Goal: Task Accomplishment & Management: Manage account settings

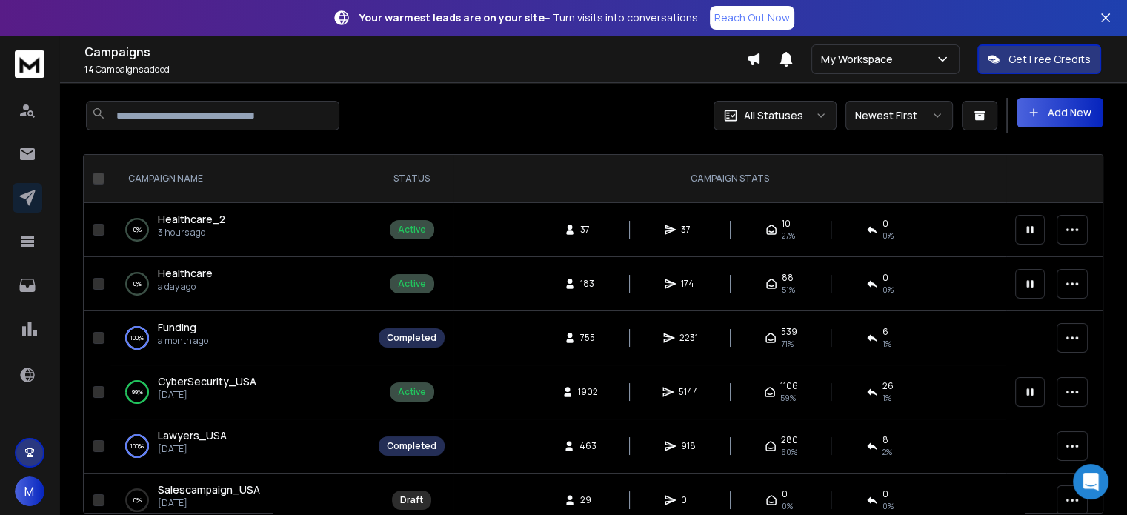
click at [270, 238] on div "0 % Healthcare_2 3 hours ago" at bounding box center [240, 230] width 230 height 36
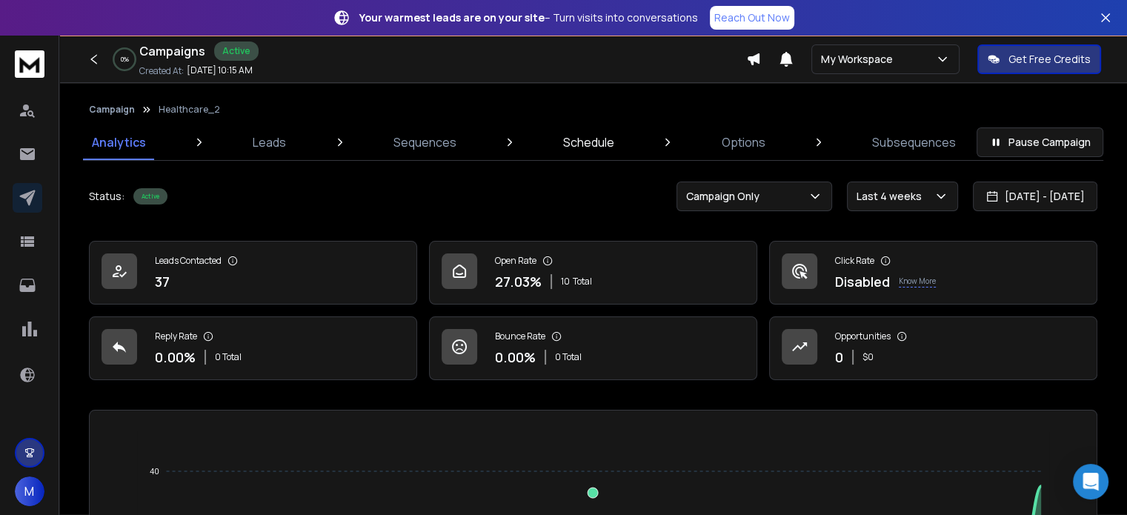
click at [605, 141] on p "Schedule" at bounding box center [588, 142] width 51 height 18
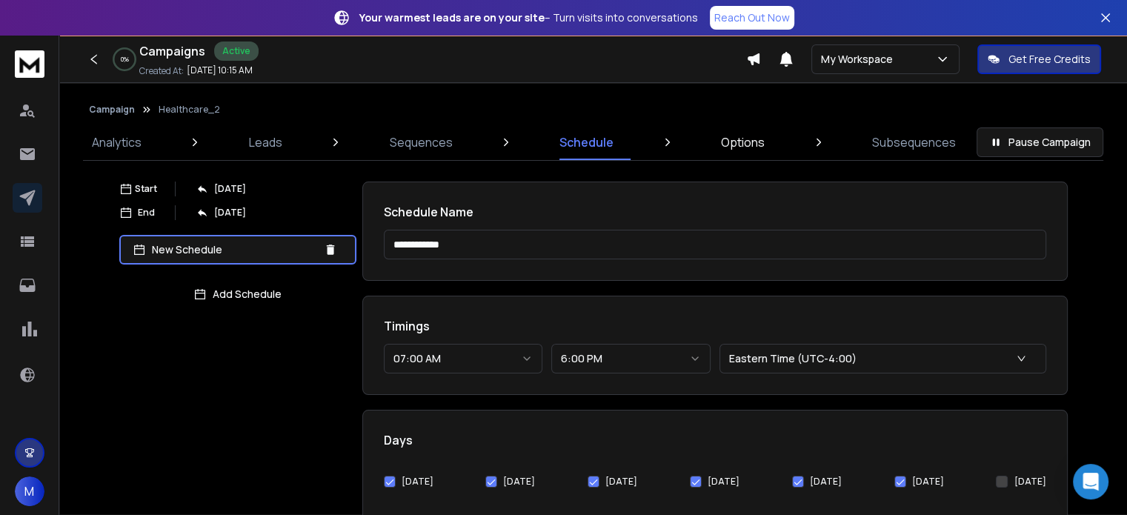
click at [748, 139] on p "Options" at bounding box center [743, 142] width 44 height 18
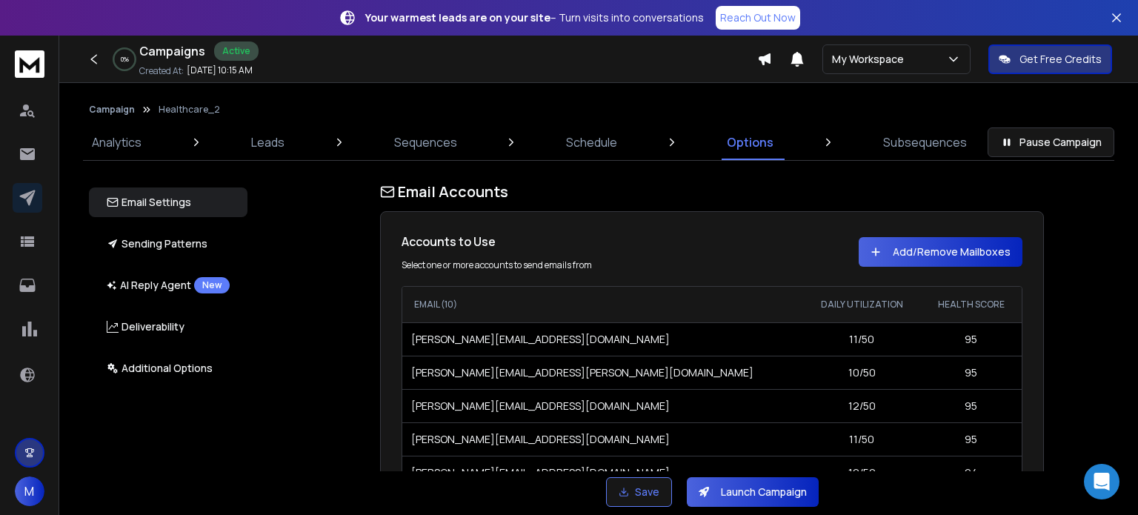
click at [1071, 211] on div "Email Accounts Accounts to Use Select one or more accounts to send emails from …" at bounding box center [720, 327] width 899 height 290
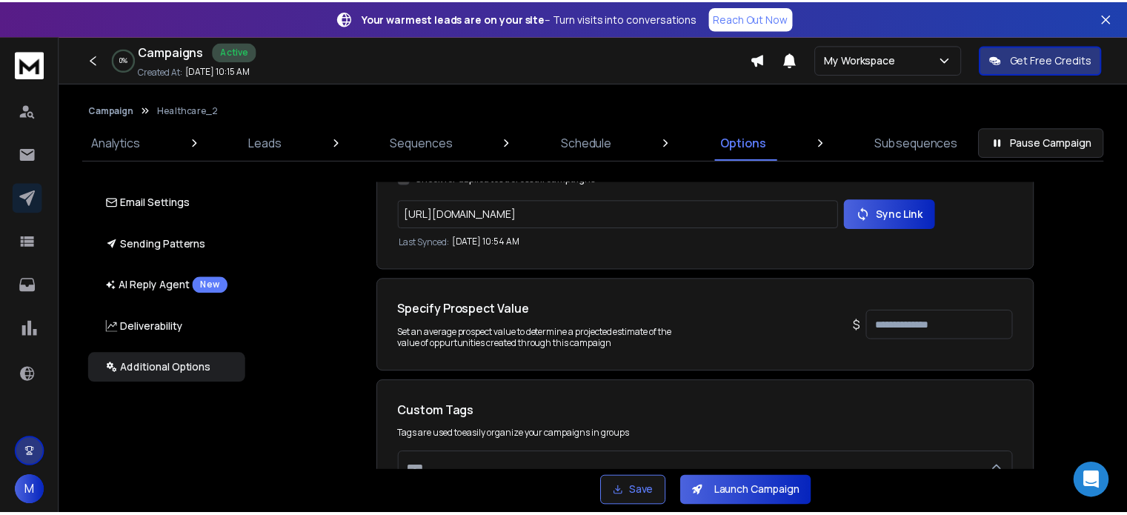
scroll to position [3037, 0]
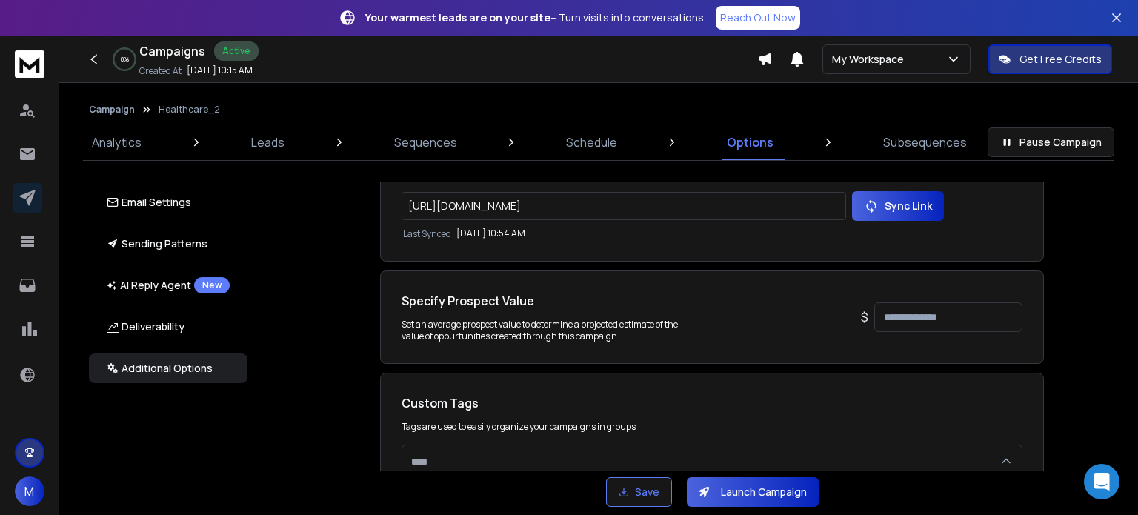
click at [916, 201] on p "Sync Link" at bounding box center [908, 206] width 47 height 15
click at [98, 62] on icon at bounding box center [93, 59] width 13 height 13
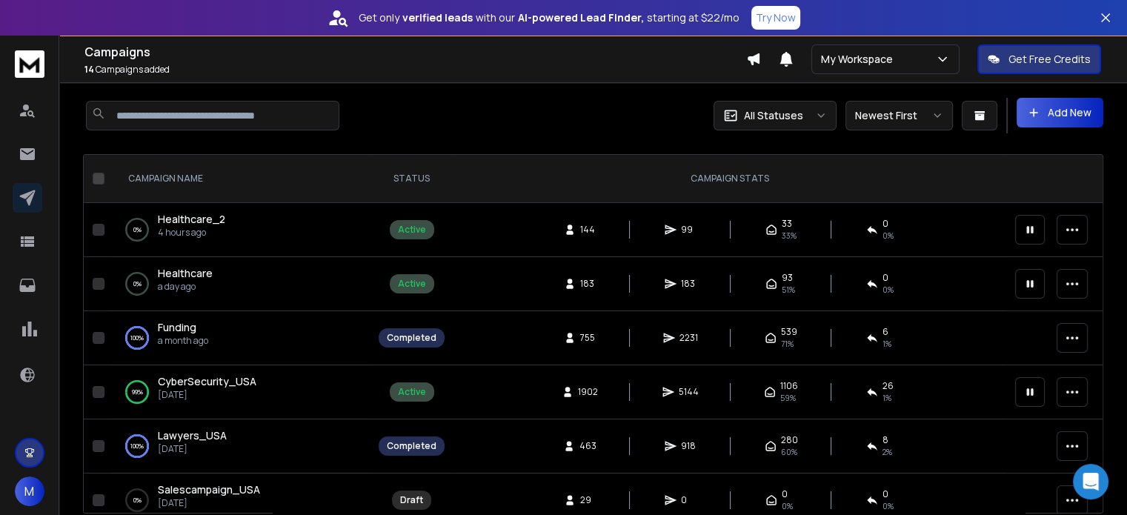
click at [282, 230] on div "0 % Healthcare_2 4 hours ago" at bounding box center [240, 230] width 230 height 36
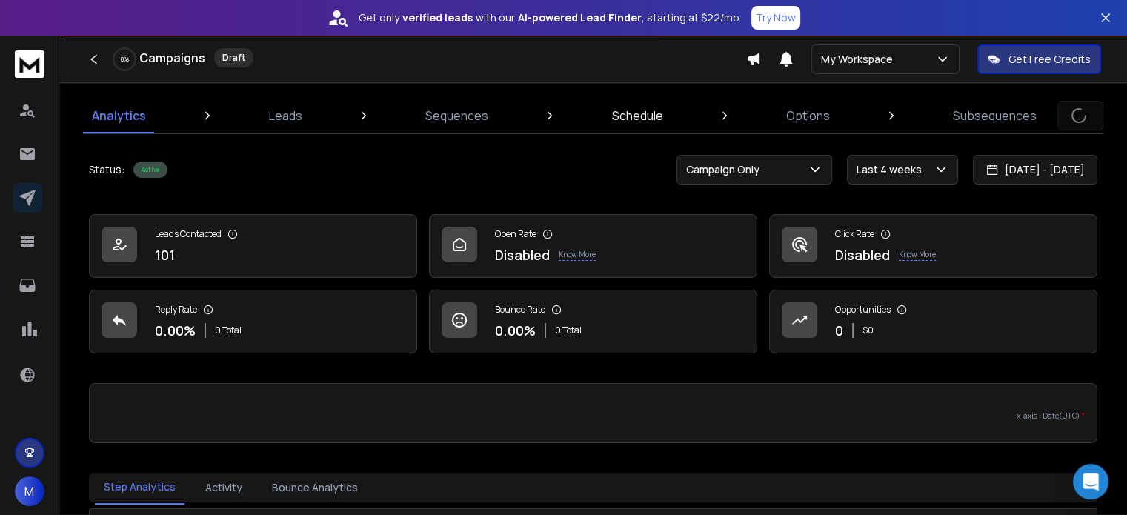
click at [616, 122] on p "Schedule" at bounding box center [637, 116] width 51 height 18
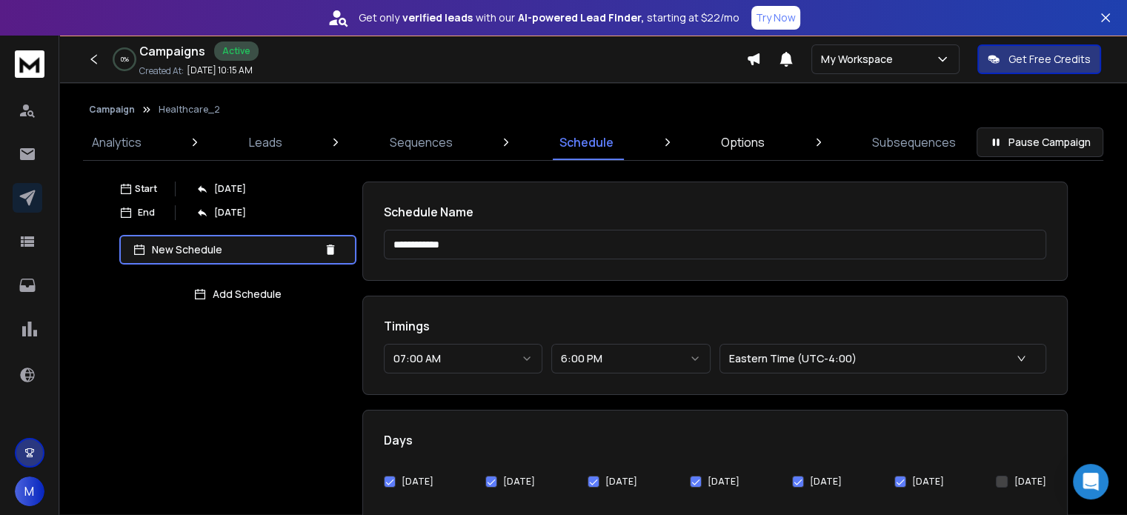
click at [744, 142] on p "Options" at bounding box center [743, 142] width 44 height 18
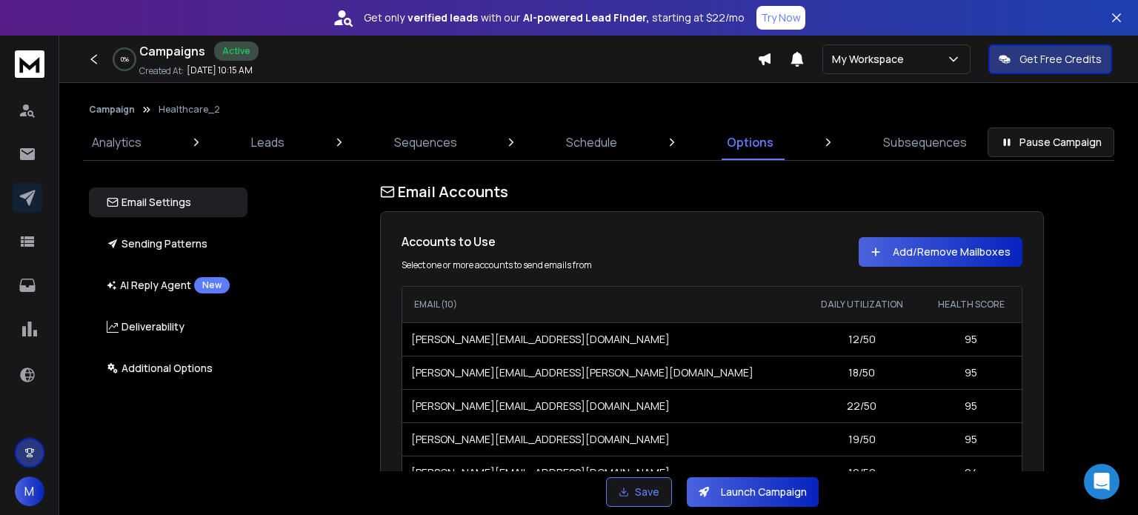
click at [1071, 213] on div "Email Accounts Accounts to Use Select one or more accounts to send emails from …" at bounding box center [720, 327] width 899 height 290
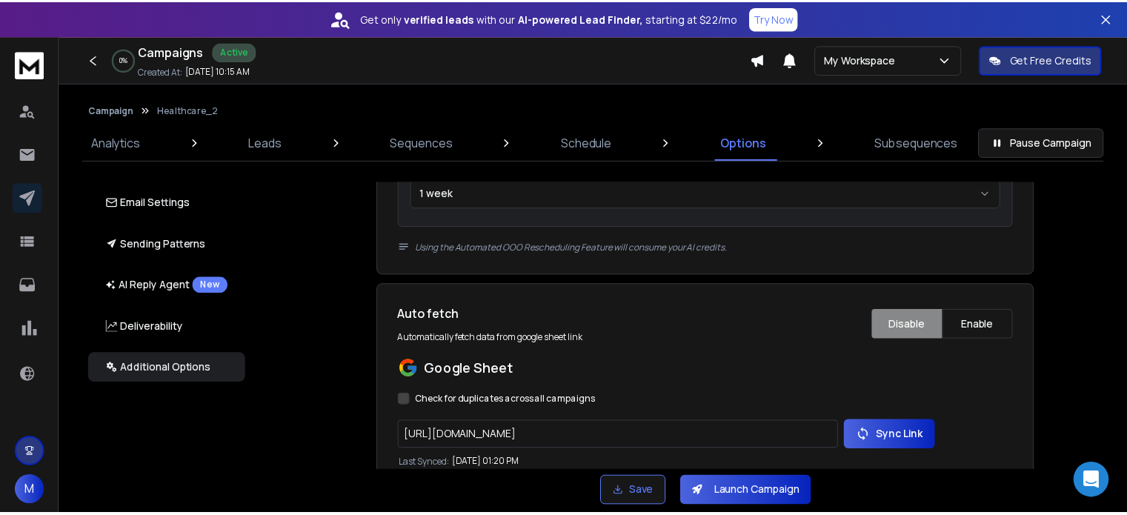
scroll to position [2784, 0]
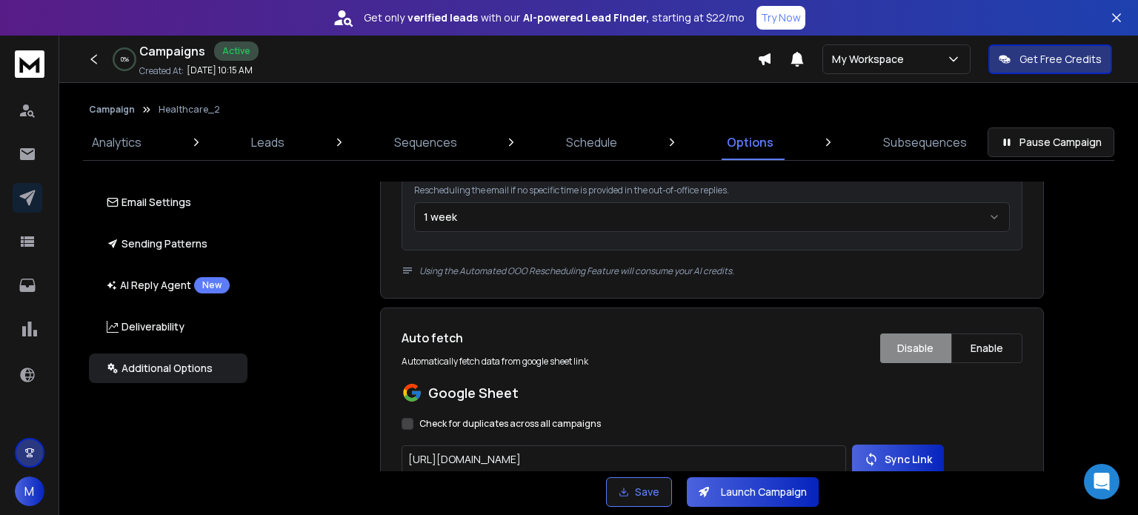
click at [905, 468] on div "https://docs.google.com/spreadsheets/d/1L1zyTLjineVurh2UYc5bXlxQ8jceupVtw6cZJa8…" at bounding box center [712, 469] width 621 height 49
click at [905, 453] on p "Sync Link" at bounding box center [908, 459] width 47 height 15
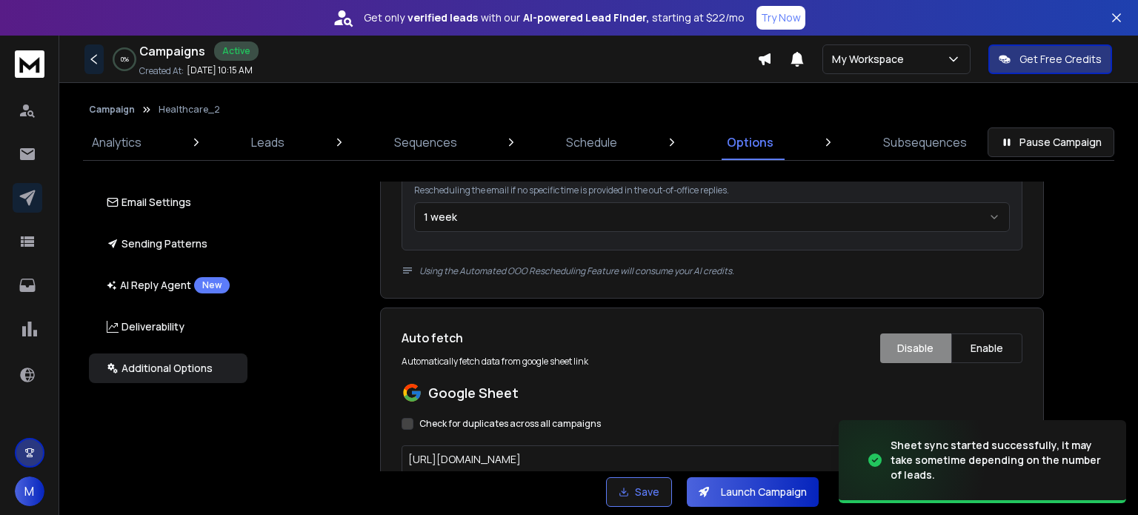
click at [93, 62] on icon at bounding box center [93, 59] width 13 height 13
